Goal: Task Accomplishment & Management: Use online tool/utility

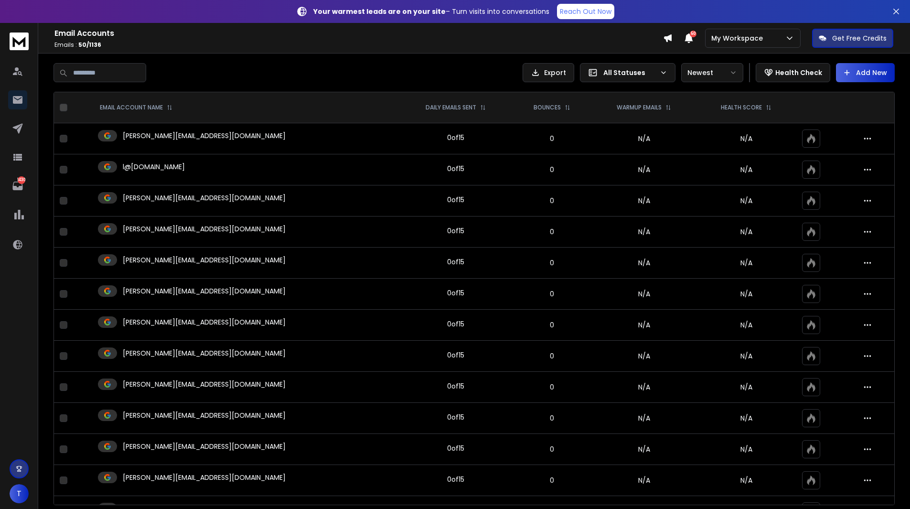
click at [865, 82] on button "Add New" at bounding box center [865, 72] width 59 height 19
click at [864, 67] on button "Add New" at bounding box center [865, 72] width 59 height 19
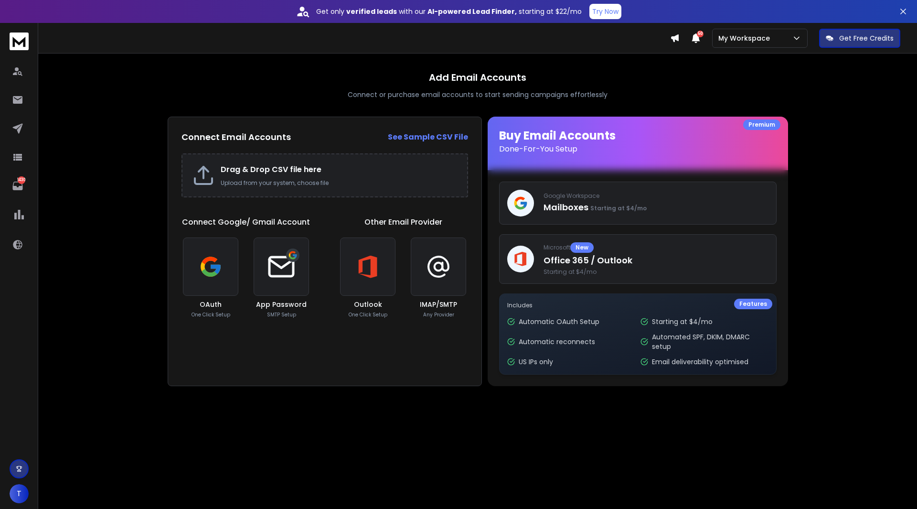
click at [201, 270] on icon at bounding box center [211, 266] width 24 height 29
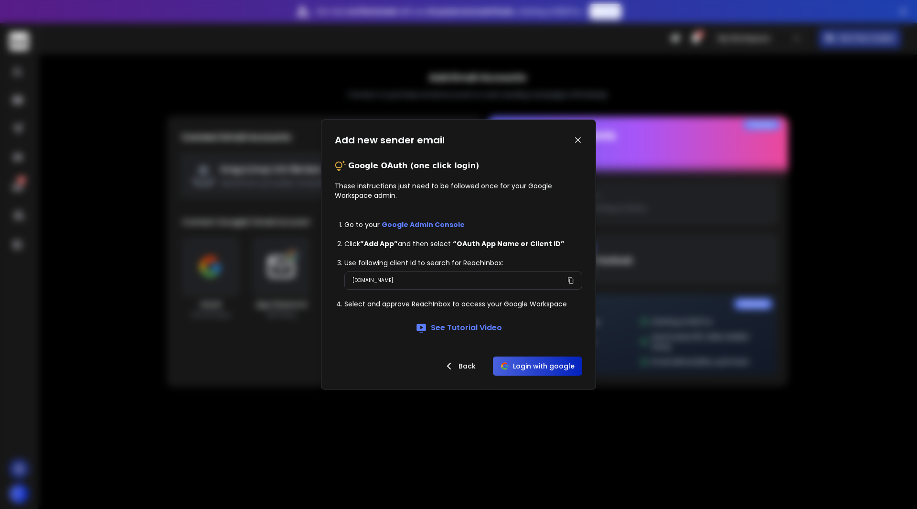
click at [528, 359] on button "Login with google" at bounding box center [537, 365] width 89 height 19
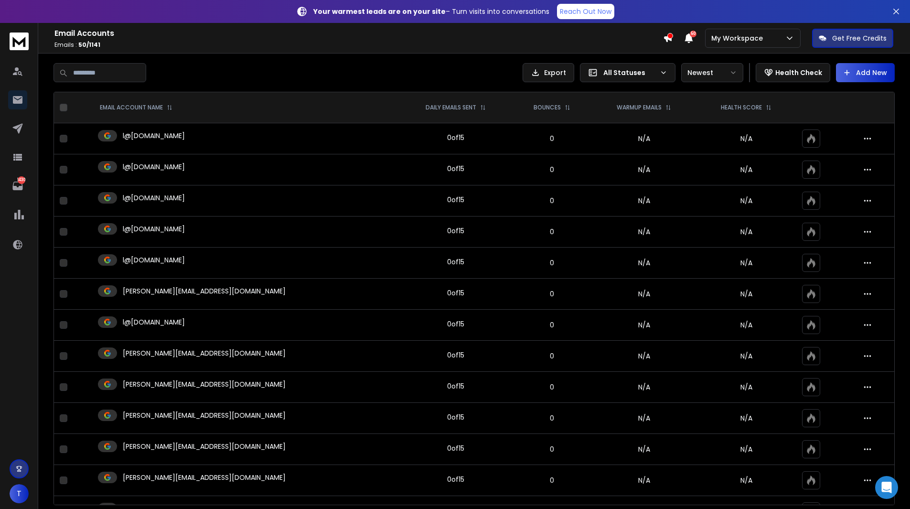
click at [852, 72] on button "Add New" at bounding box center [865, 72] width 59 height 19
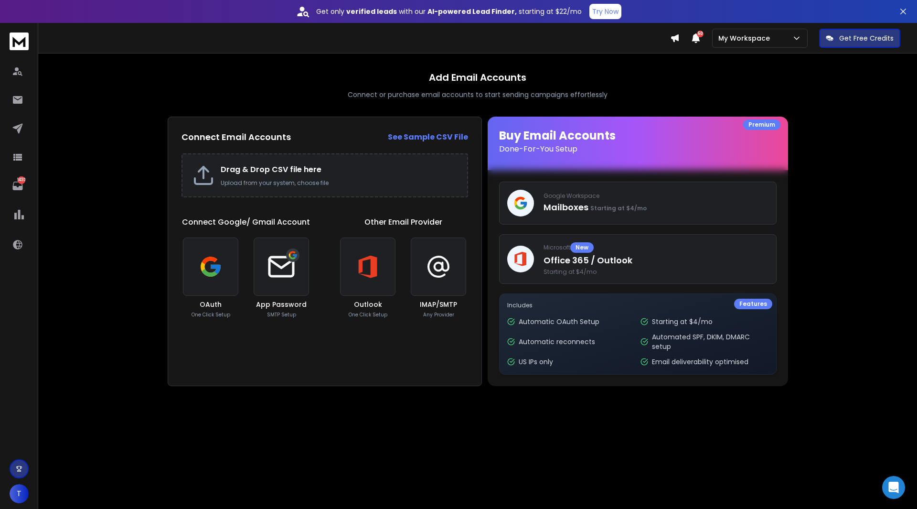
click at [202, 281] on div at bounding box center [210, 266] width 55 height 58
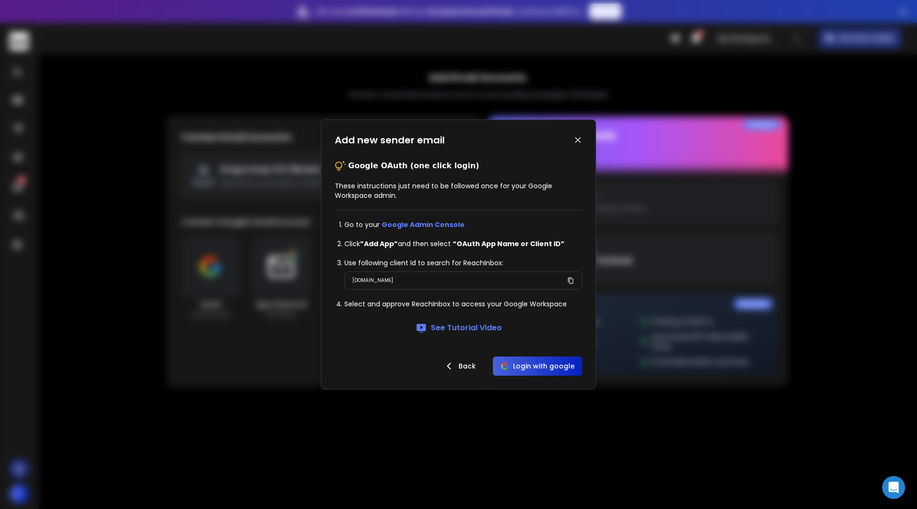
click at [558, 370] on button "Login with google" at bounding box center [537, 365] width 89 height 19
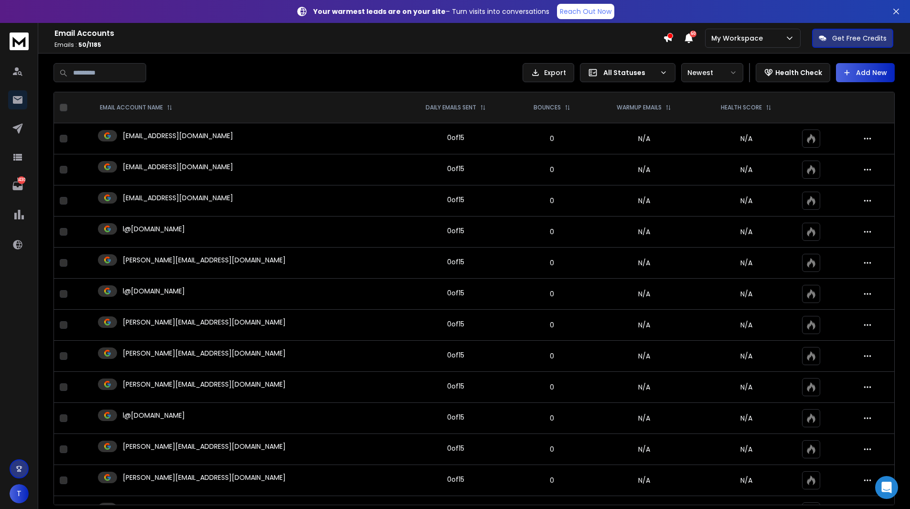
drag, startPoint x: 858, startPoint y: 71, endPoint x: 752, endPoint y: 121, distance: 117.5
click at [858, 71] on button "Add New" at bounding box center [865, 72] width 59 height 19
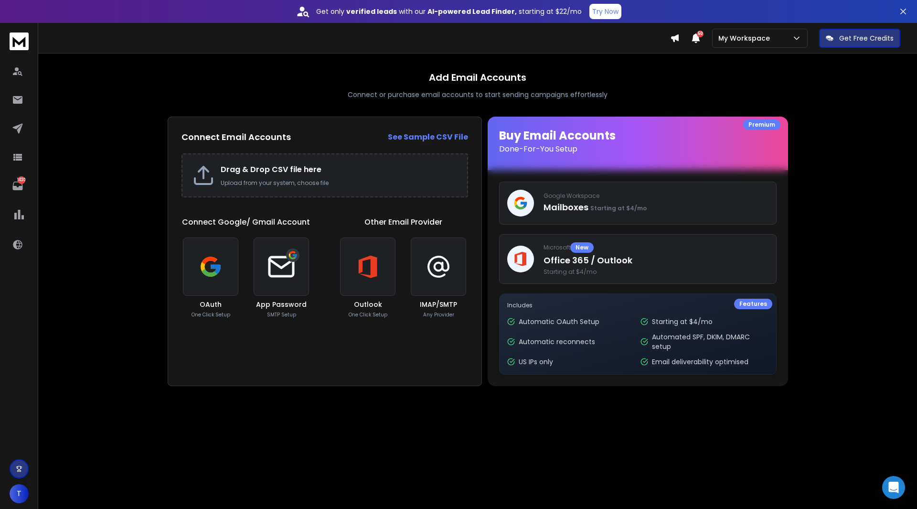
click at [205, 264] on icon at bounding box center [211, 266] width 20 height 20
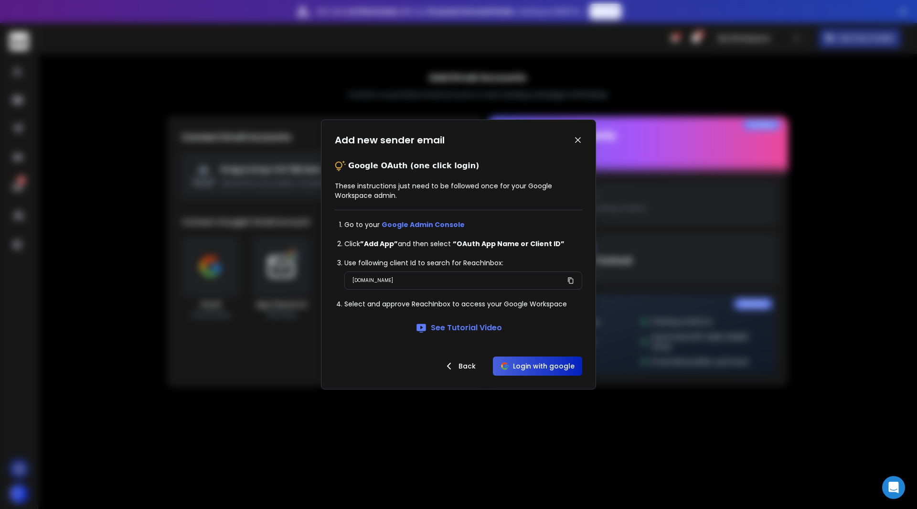
click at [509, 366] on icon at bounding box center [507, 366] width 4 height 3
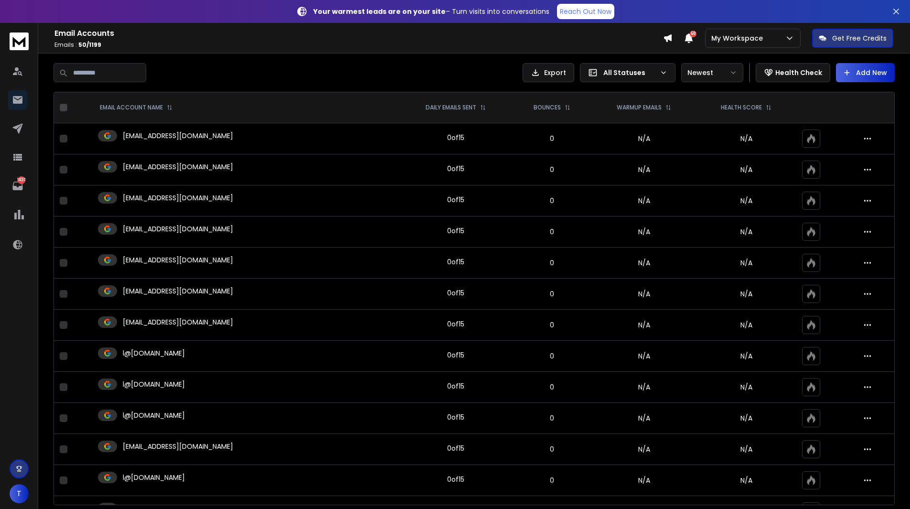
click at [881, 71] on button "Add New" at bounding box center [865, 72] width 59 height 19
click at [868, 70] on button "Add New" at bounding box center [865, 72] width 59 height 19
